Goal: Task Accomplishment & Management: Use online tool/utility

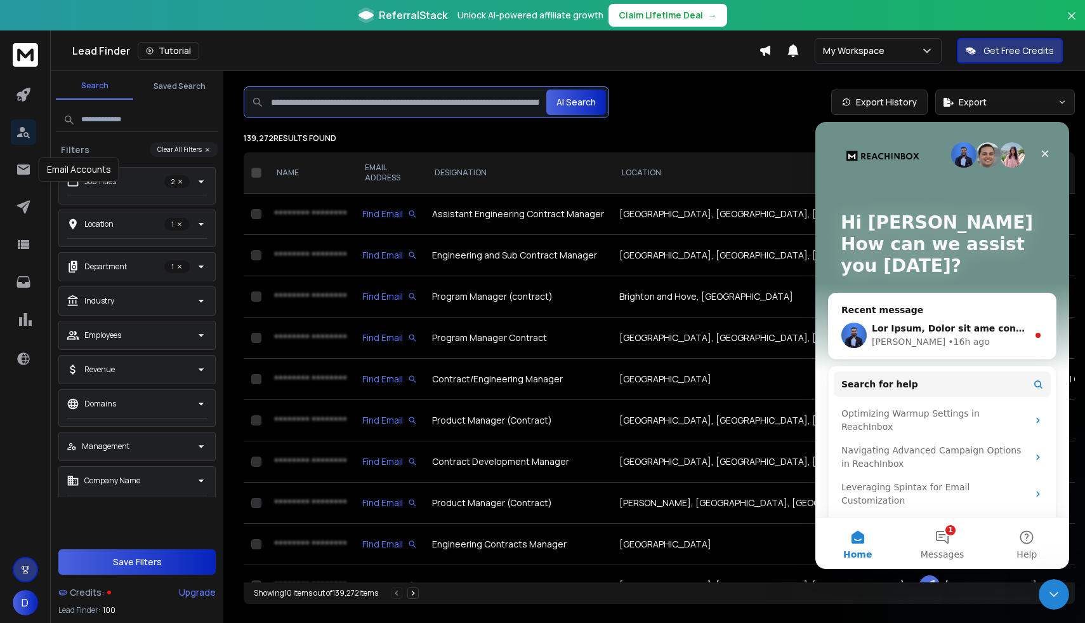
click at [37, 171] on div at bounding box center [25, 172] width 29 height 30
click at [1050, 154] on div "Close" at bounding box center [1045, 153] width 23 height 23
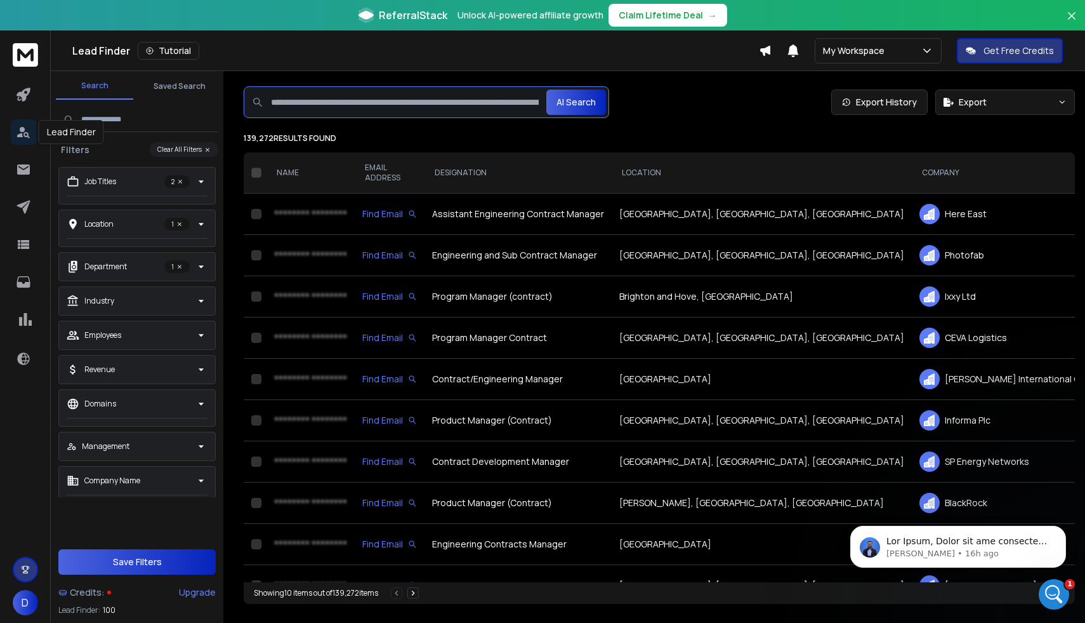
click at [25, 140] on link at bounding box center [23, 131] width 25 height 25
click at [24, 135] on icon at bounding box center [23, 135] width 13 height 6
click at [197, 182] on icon at bounding box center [201, 181] width 13 height 13
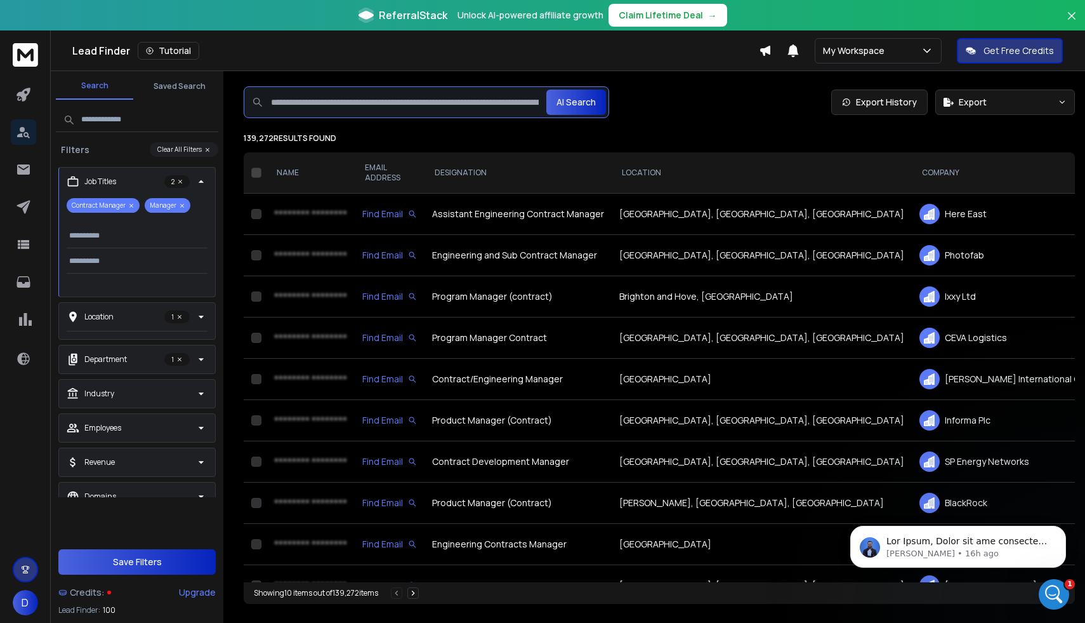
click at [180, 203] on icon at bounding box center [182, 205] width 6 height 6
click at [91, 242] on input at bounding box center [137, 235] width 141 height 25
type input "**********"
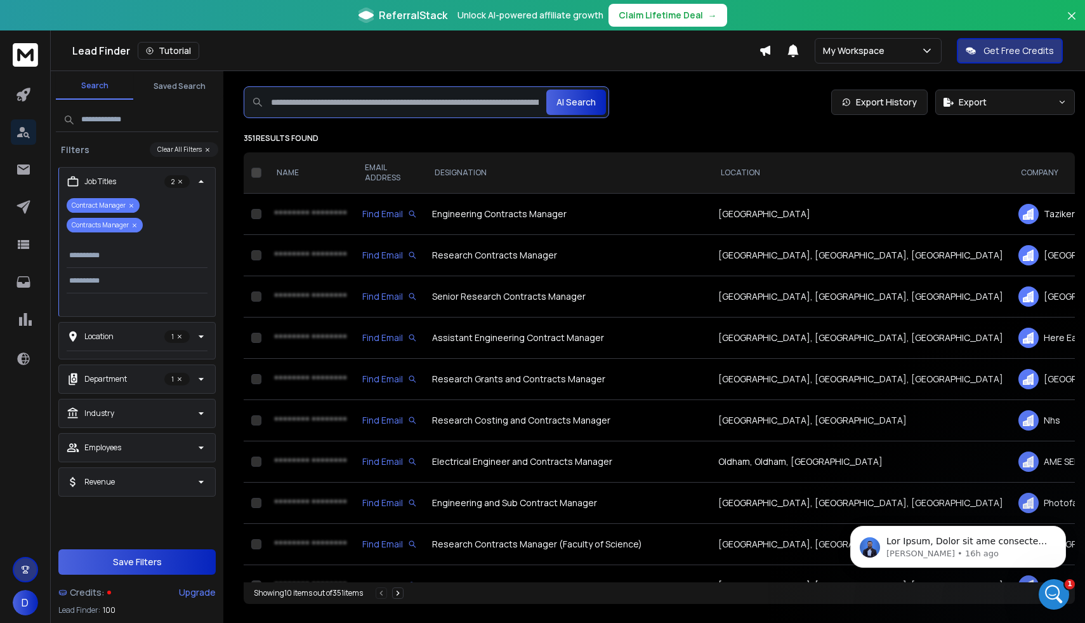
click at [199, 338] on icon at bounding box center [201, 336] width 13 height 13
click at [197, 338] on icon at bounding box center [201, 336] width 13 height 13
click at [199, 379] on icon at bounding box center [201, 379] width 5 height 3
click at [199, 336] on icon at bounding box center [201, 336] width 13 height 13
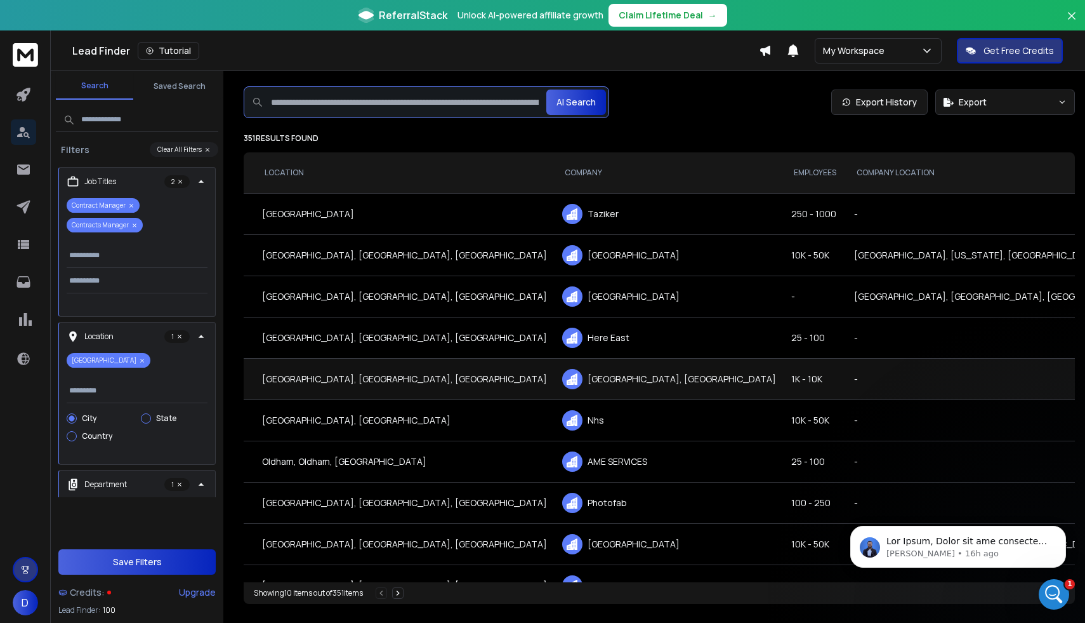
scroll to position [21, 456]
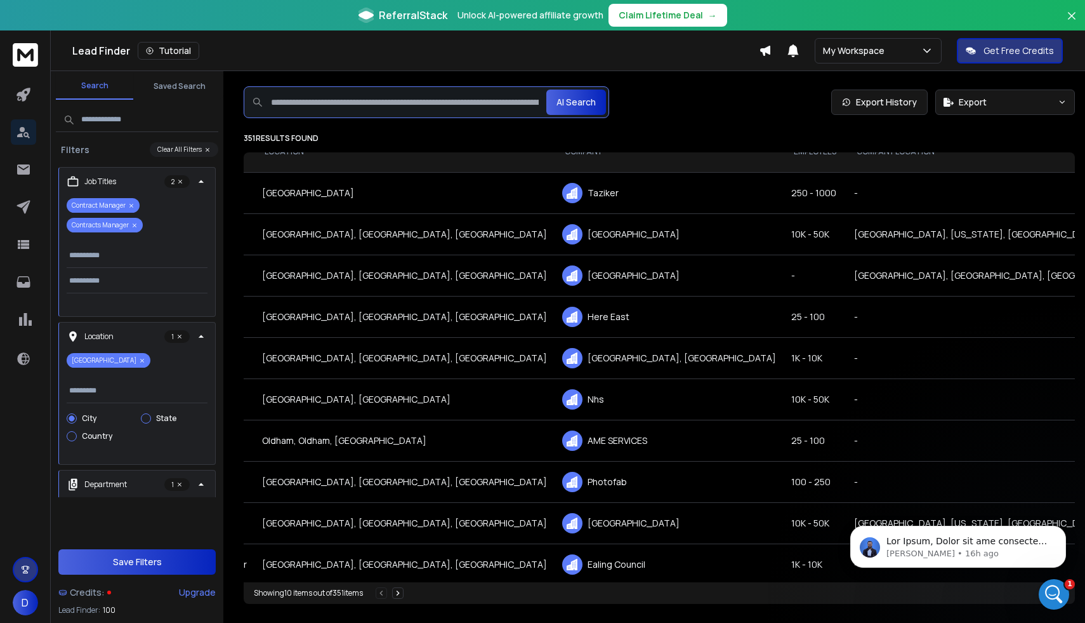
click at [723, 116] on div "AI Search Export History Export" at bounding box center [659, 102] width 831 height 32
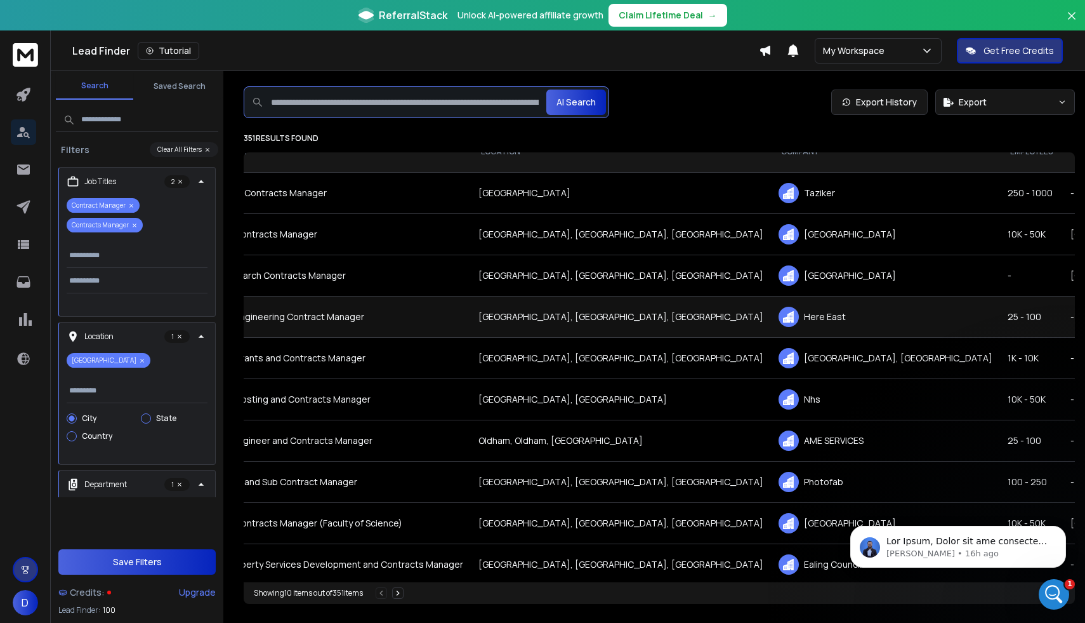
scroll to position [0, 240]
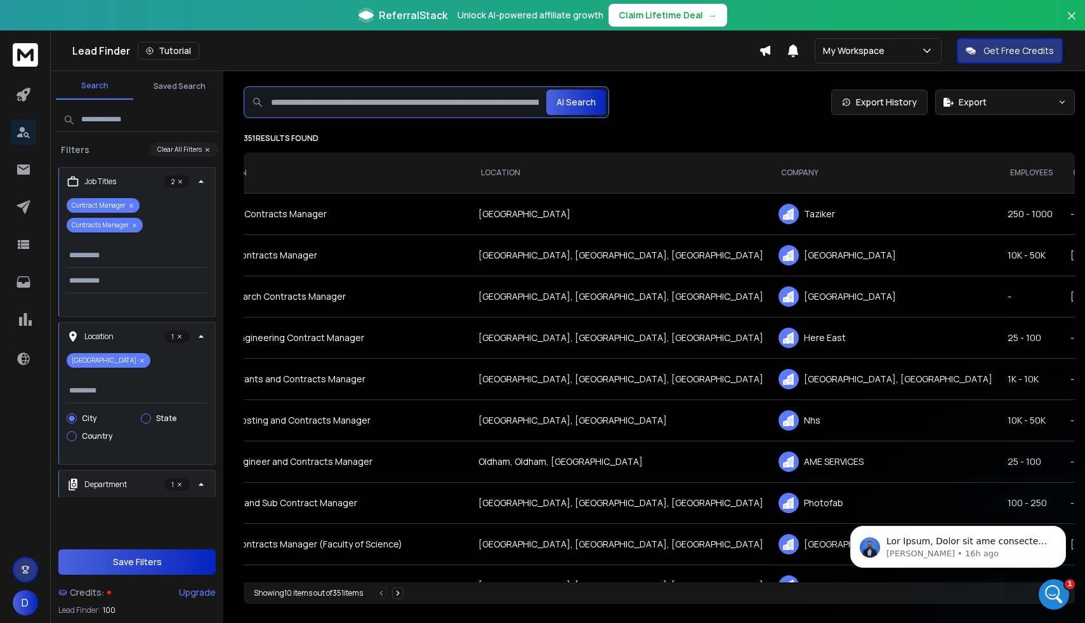
click at [133, 206] on icon at bounding box center [131, 205] width 6 height 6
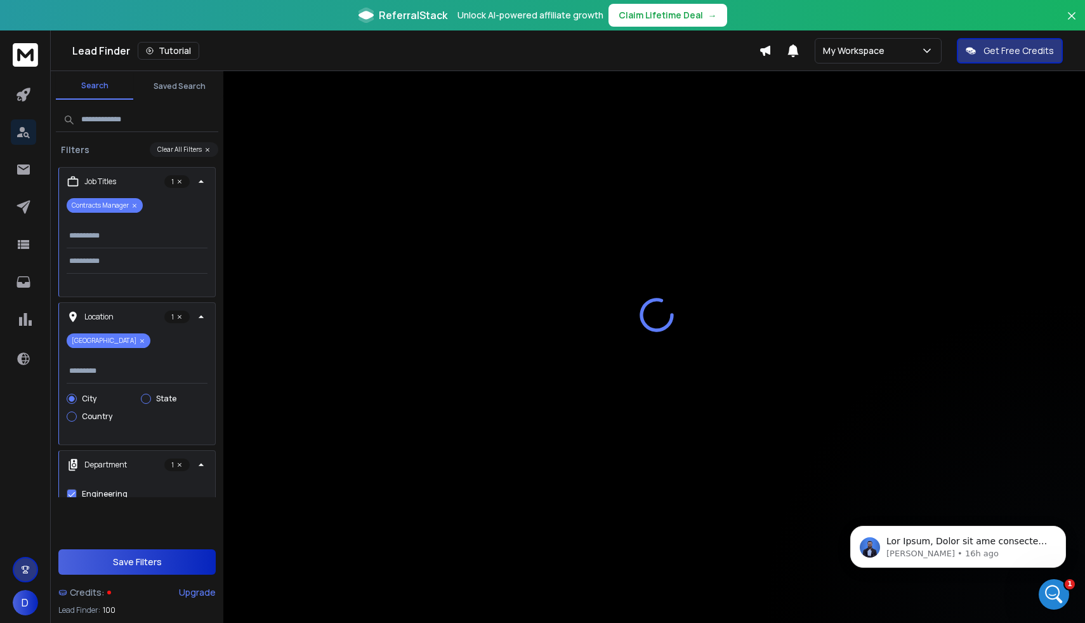
click at [135, 209] on p "Contracts Manager" at bounding box center [105, 205] width 76 height 15
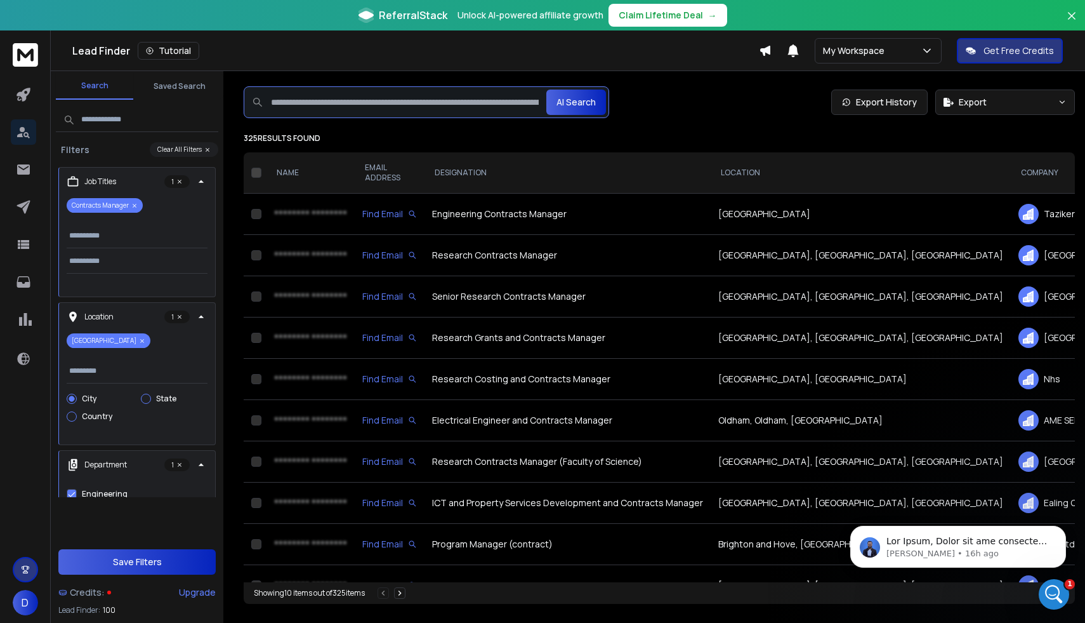
click at [186, 149] on button "Clear All Filters" at bounding box center [184, 149] width 69 height 15
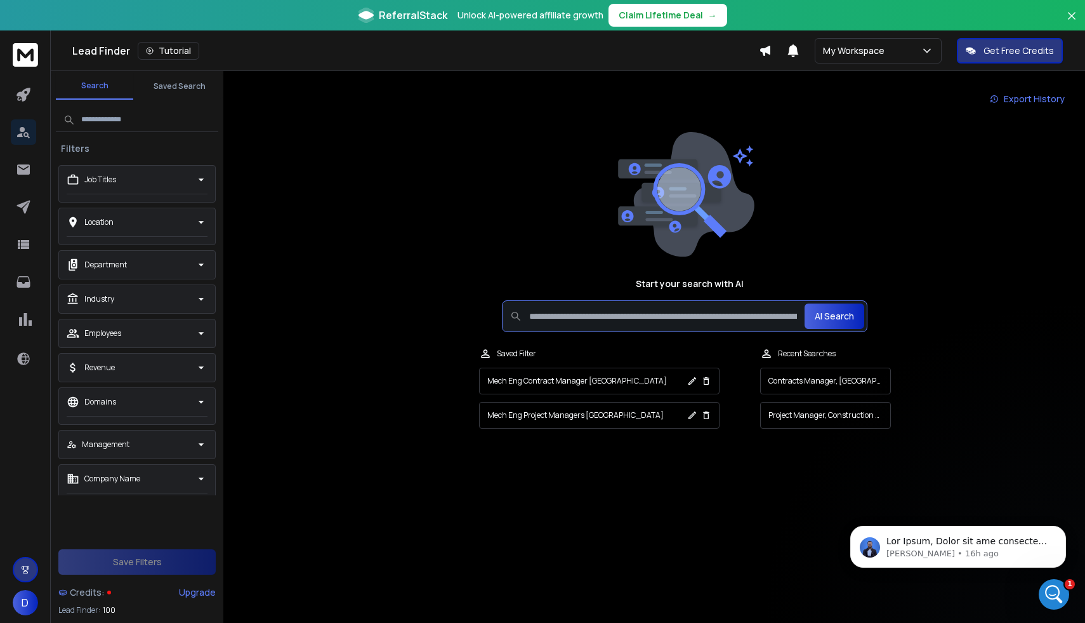
click at [200, 182] on icon at bounding box center [201, 179] width 13 height 13
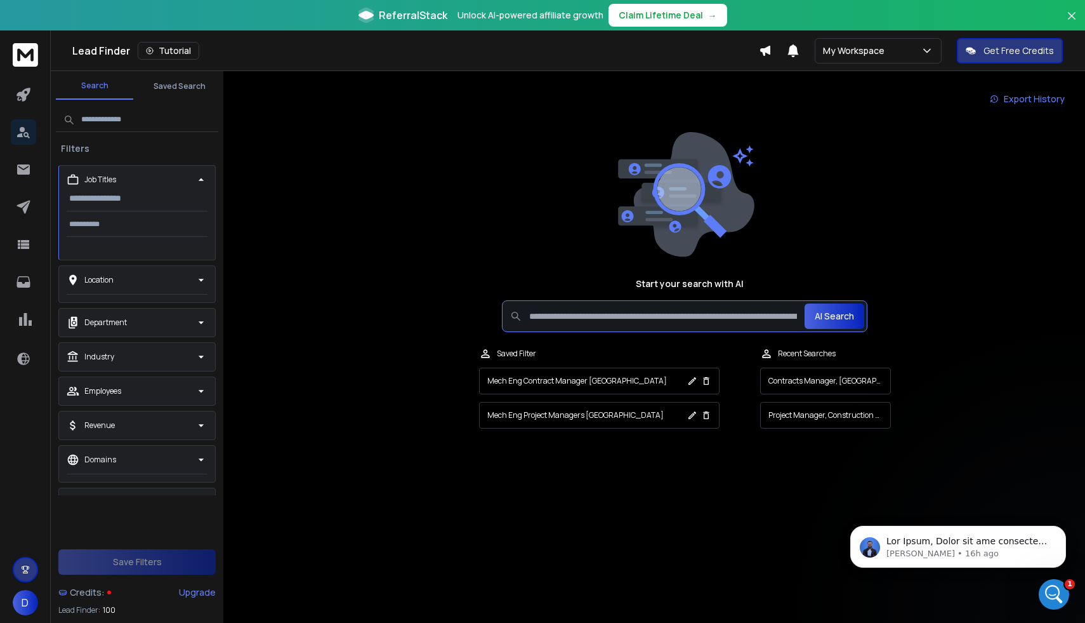
type input "**********"
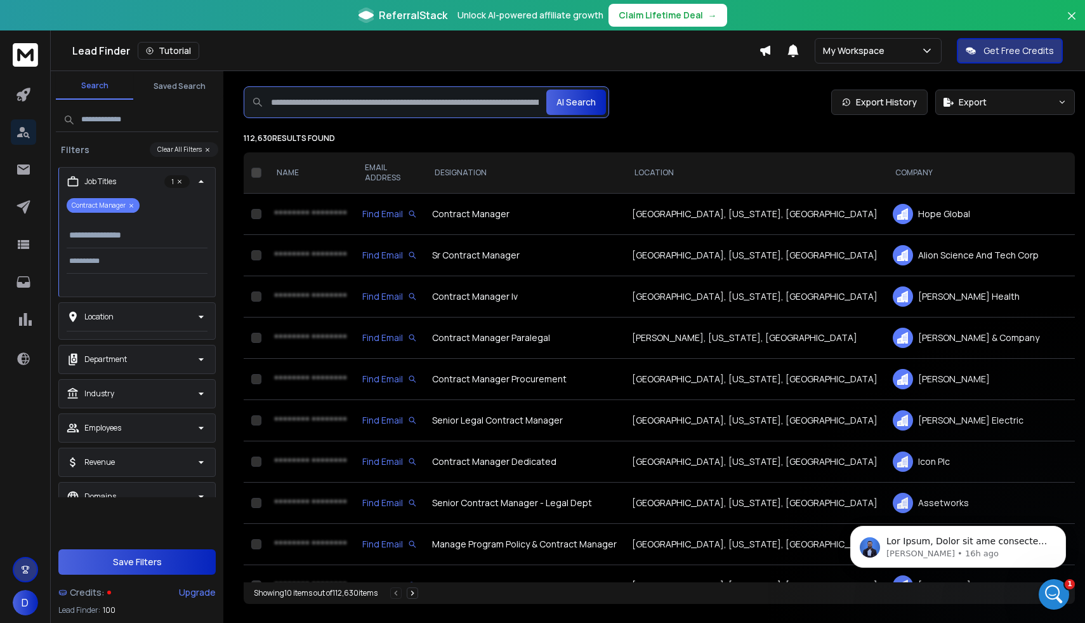
type input "**********"
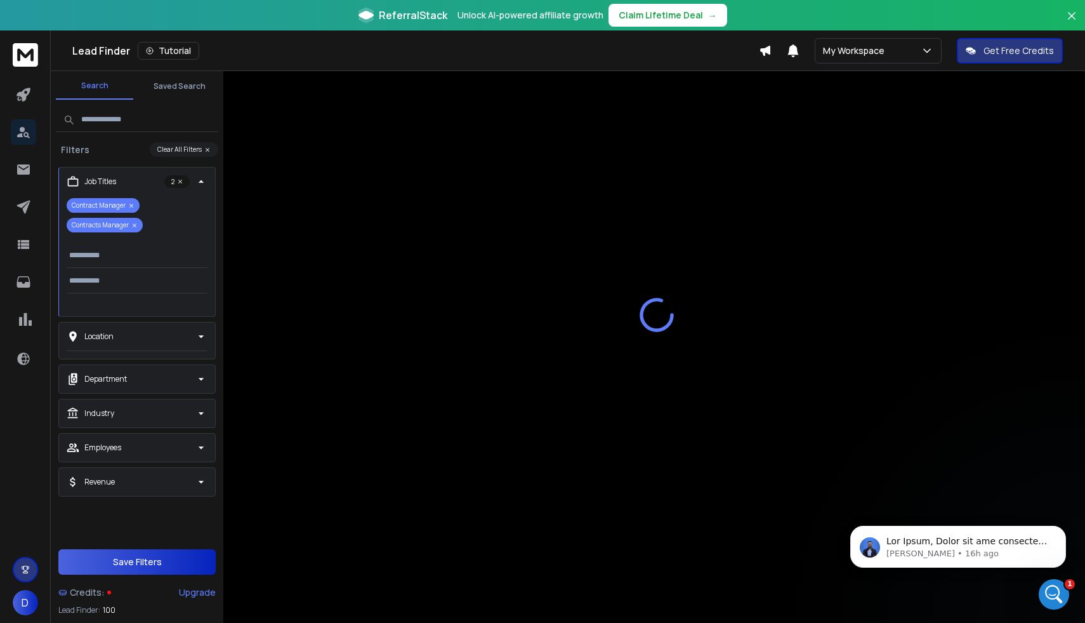
click at [201, 334] on icon at bounding box center [201, 336] width 13 height 13
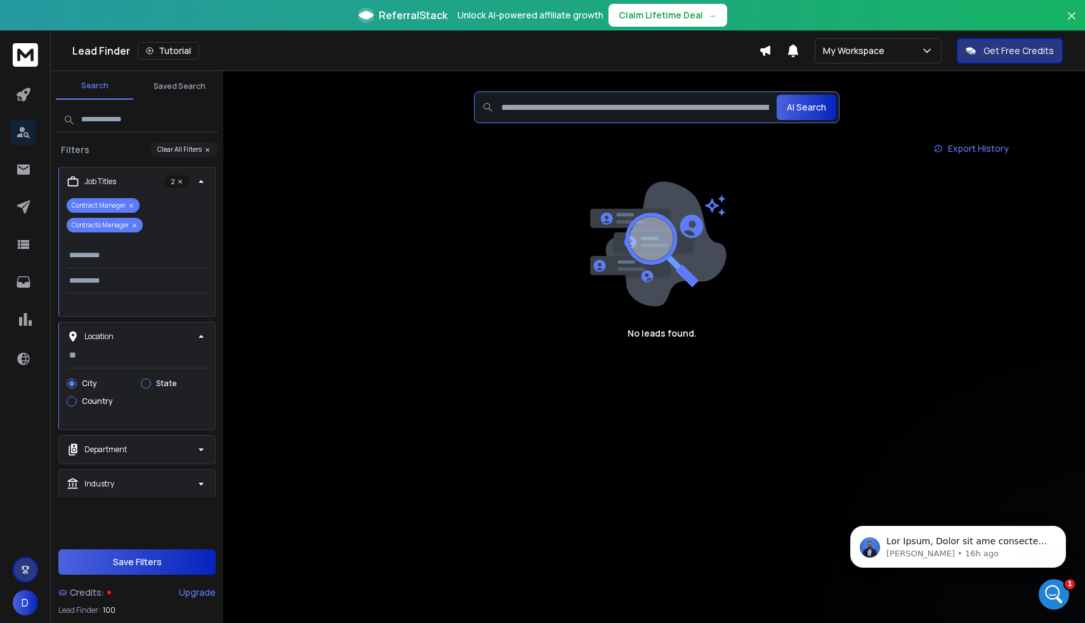
type input "*"
click at [72, 401] on button "Country" at bounding box center [72, 401] width 10 height 10
click at [98, 361] on input at bounding box center [137, 355] width 141 height 25
type input "********"
click at [77, 430] on div "[GEOGRAPHIC_DATA]" at bounding box center [137, 429] width 141 height 10
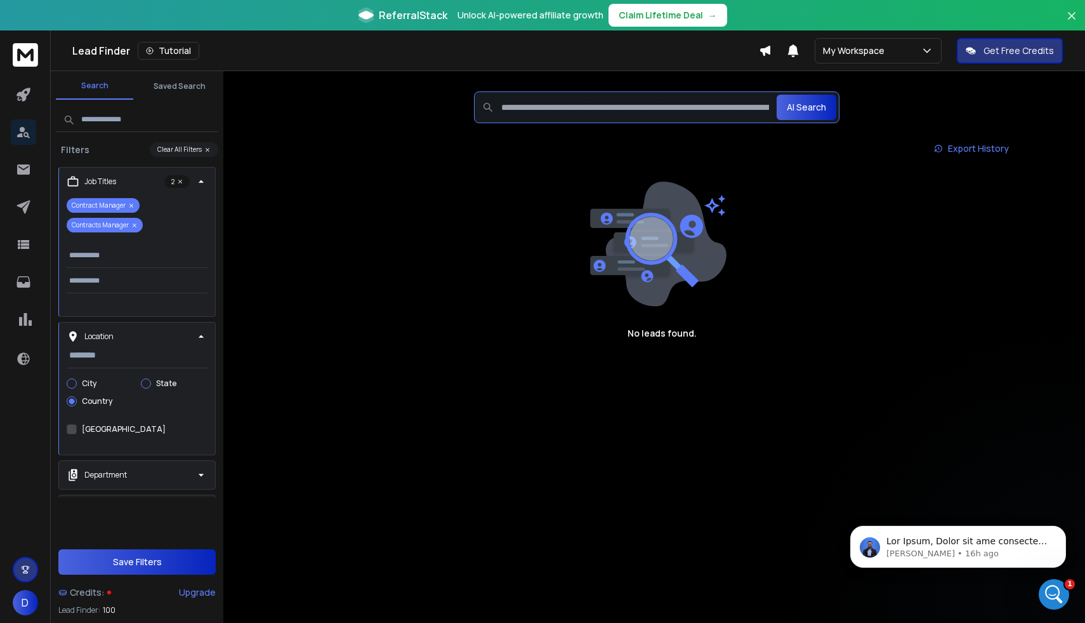
click at [67, 428] on Kingdom "[GEOGRAPHIC_DATA]" at bounding box center [72, 429] width 10 height 10
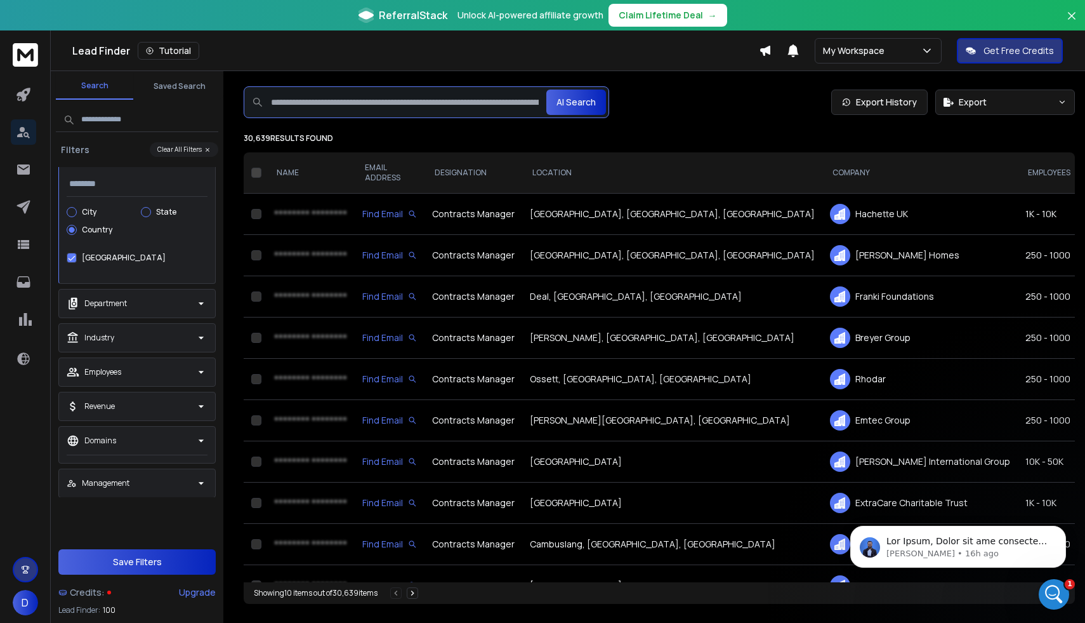
scroll to position [208, 0]
click at [201, 304] on icon at bounding box center [201, 302] width 13 height 13
click at [198, 305] on icon at bounding box center [201, 302] width 13 height 13
click at [200, 341] on icon at bounding box center [201, 336] width 13 height 13
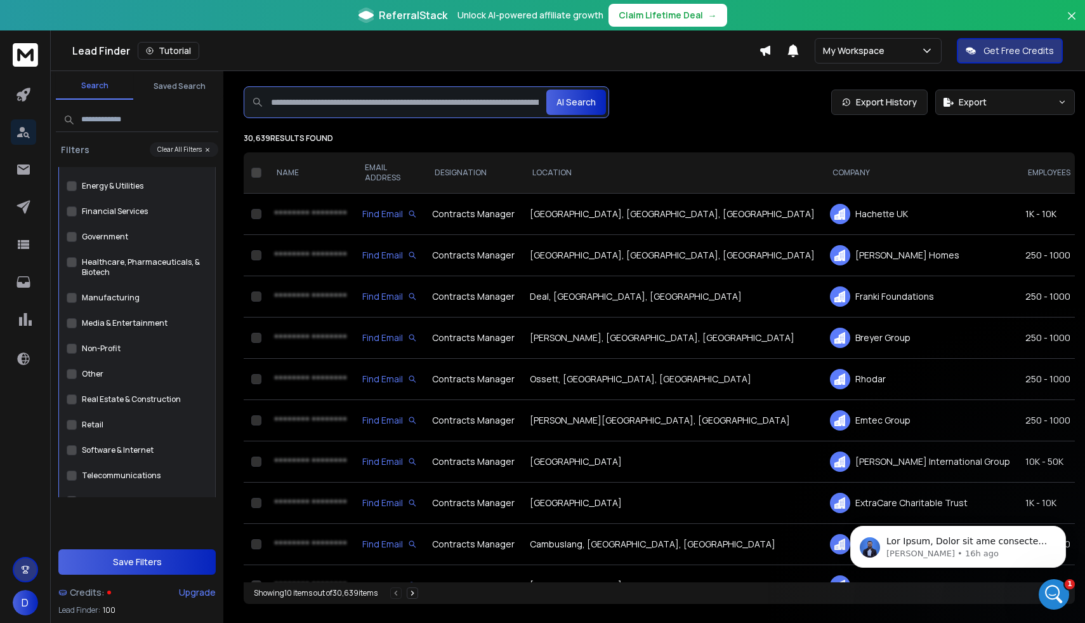
scroll to position [518, 0]
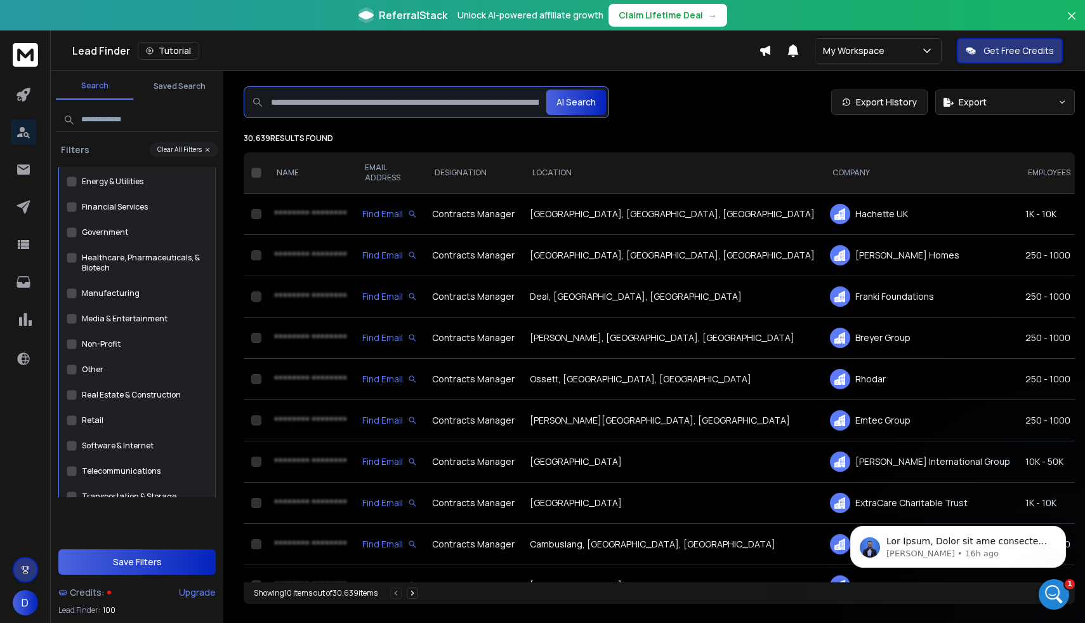
click at [72, 397] on Construction "Real Estate & Construction" at bounding box center [72, 395] width 10 height 10
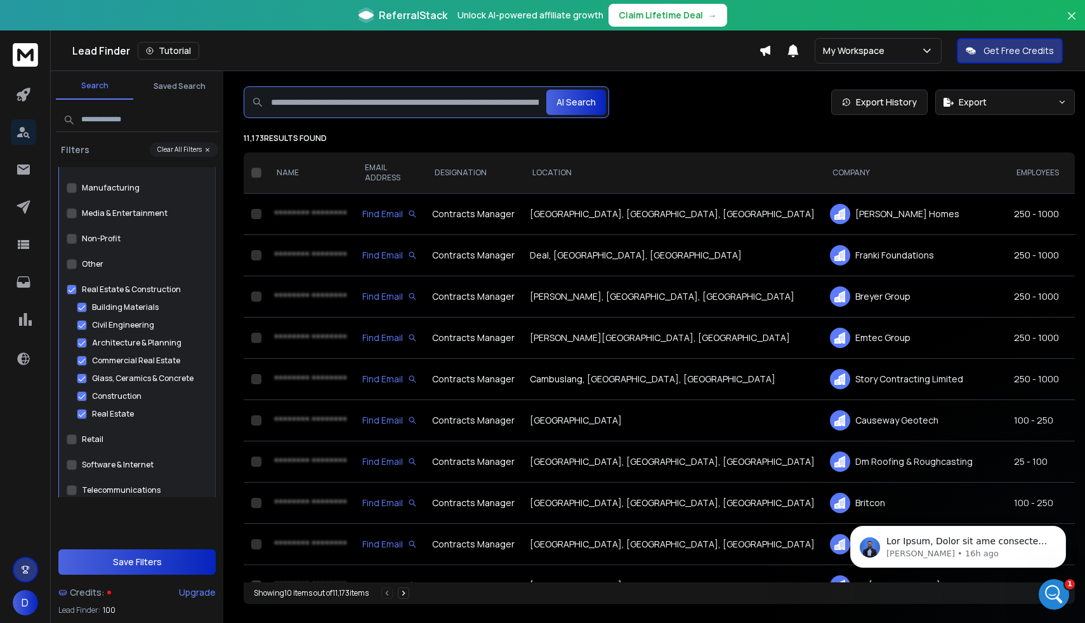
scroll to position [625, 0]
click at [84, 411] on Estate "Real Estate" at bounding box center [82, 412] width 10 height 10
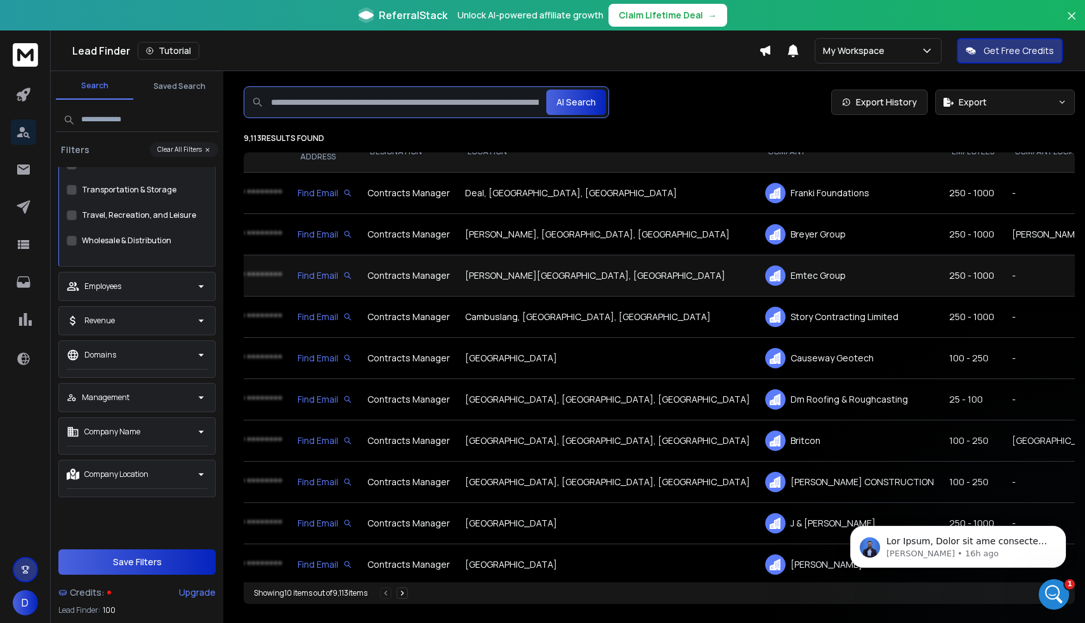
scroll to position [21, 63]
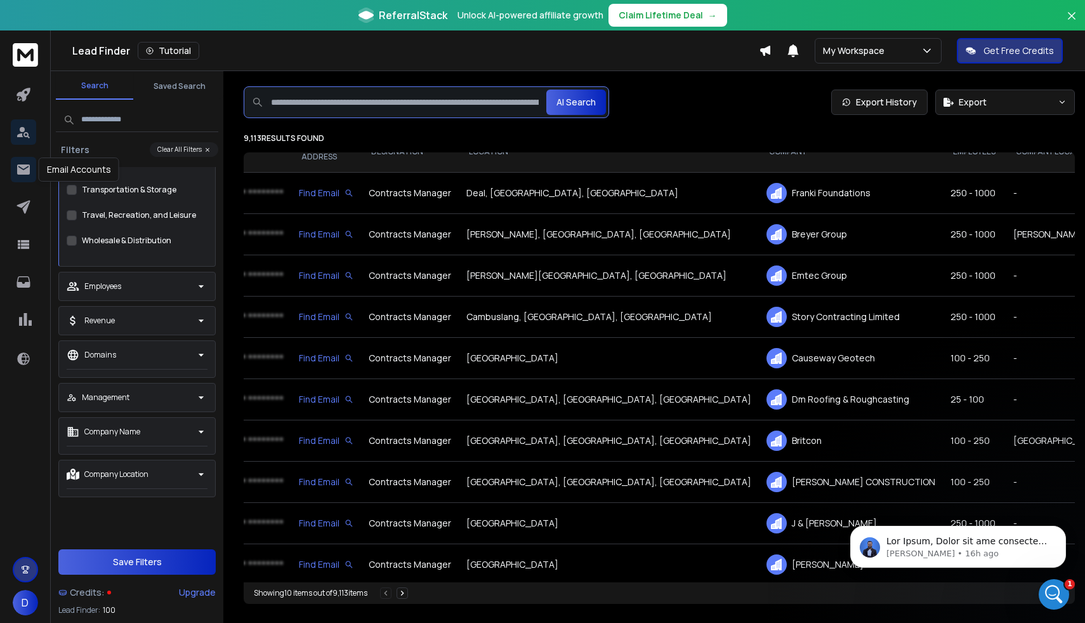
click at [30, 173] on icon at bounding box center [23, 169] width 15 height 15
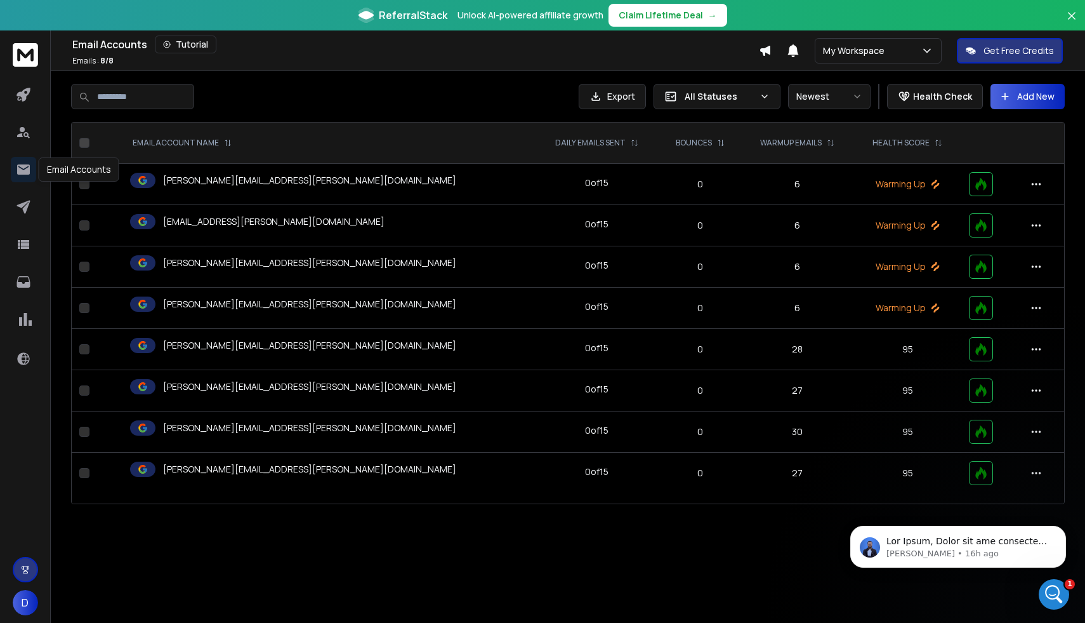
click at [481, 96] on div at bounding box center [321, 96] width 500 height 25
